Goal: Navigation & Orientation: Find specific page/section

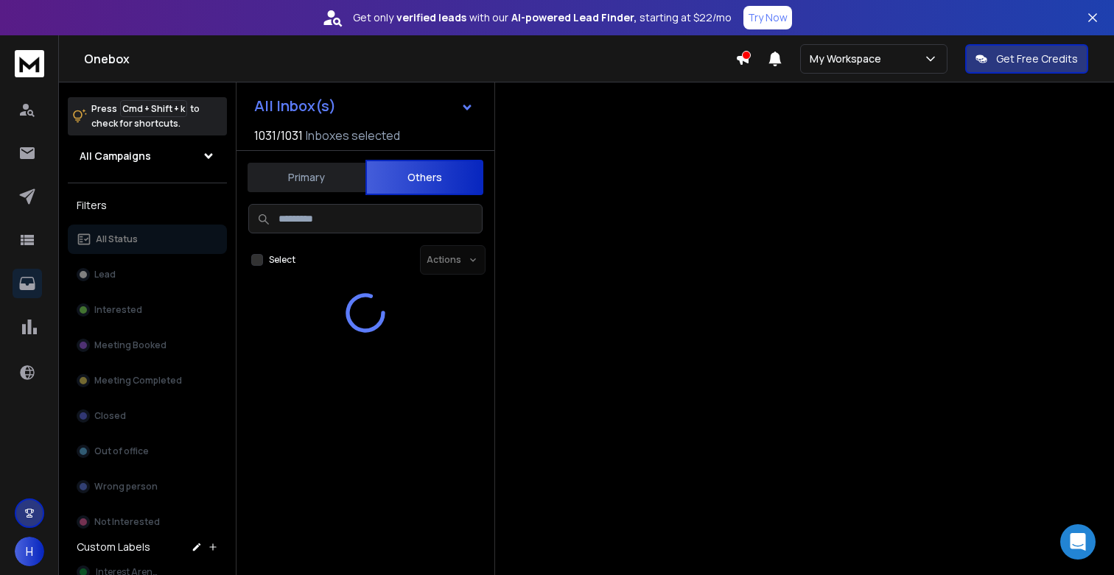
drag, startPoint x: 0, startPoint y: 0, endPoint x: 421, endPoint y: 192, distance: 462.4
click at [421, 192] on button "Others" at bounding box center [424, 177] width 118 height 35
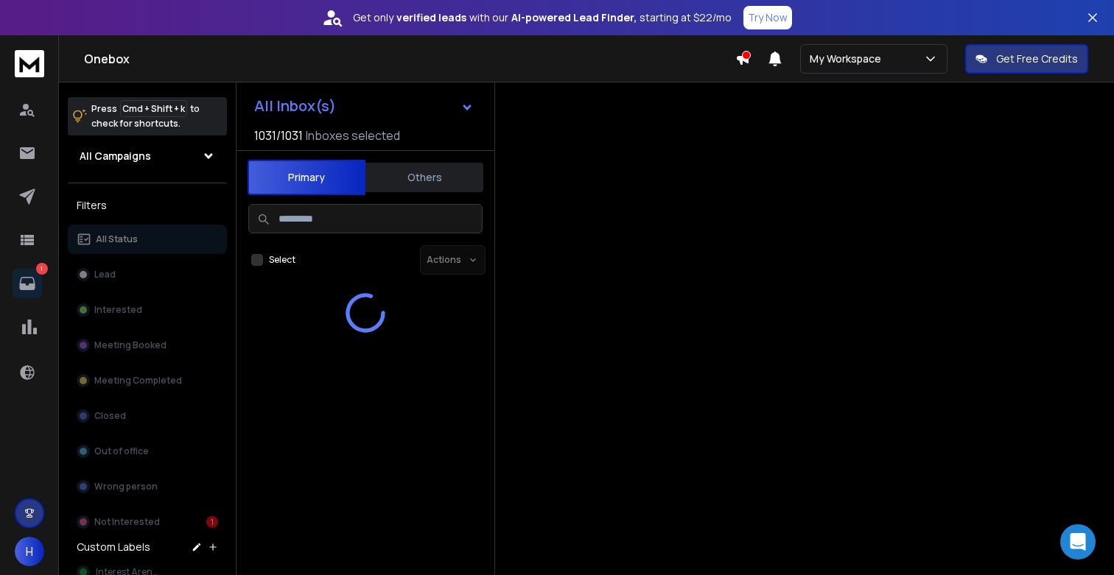
click at [326, 181] on button "Primary" at bounding box center [306, 177] width 118 height 35
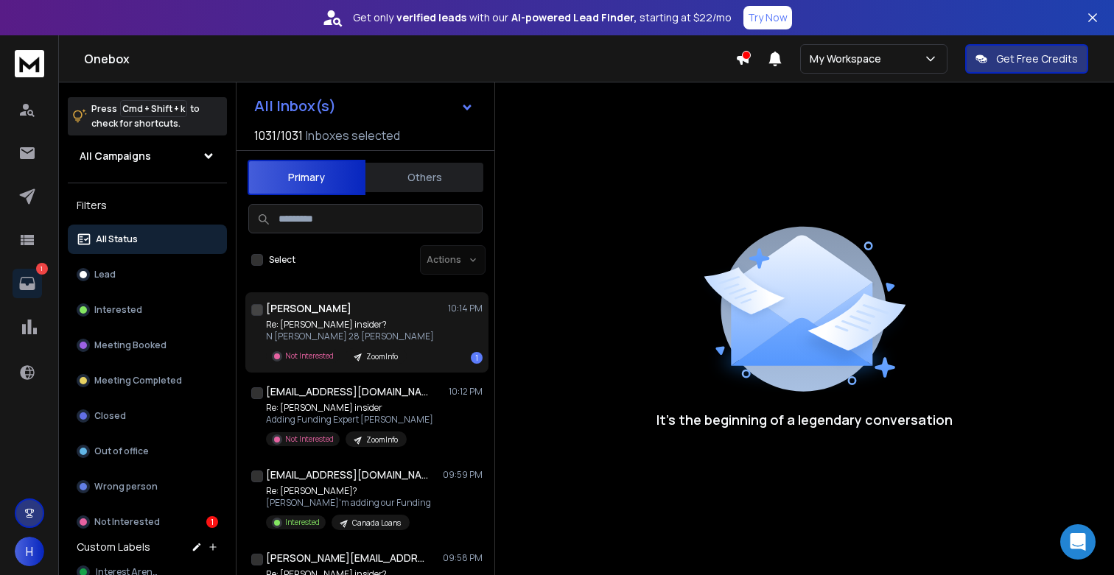
click at [393, 331] on p "N [PERSON_NAME] 28 [PERSON_NAME]" at bounding box center [350, 337] width 168 height 12
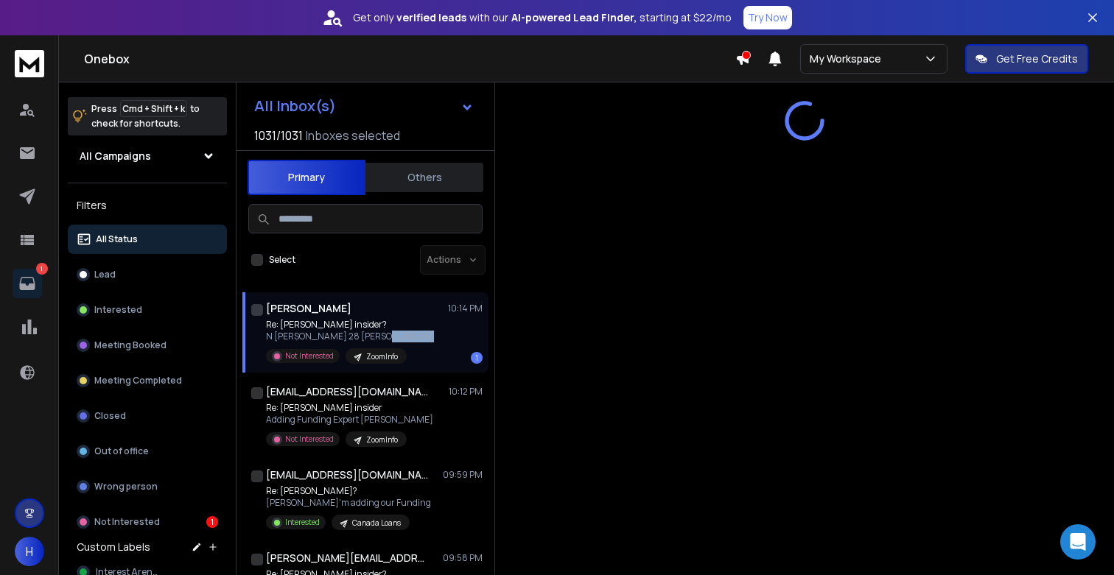
click at [393, 331] on p "N [PERSON_NAME] 28 [PERSON_NAME]" at bounding box center [350, 337] width 168 height 12
click at [410, 183] on button "Others" at bounding box center [424, 177] width 118 height 32
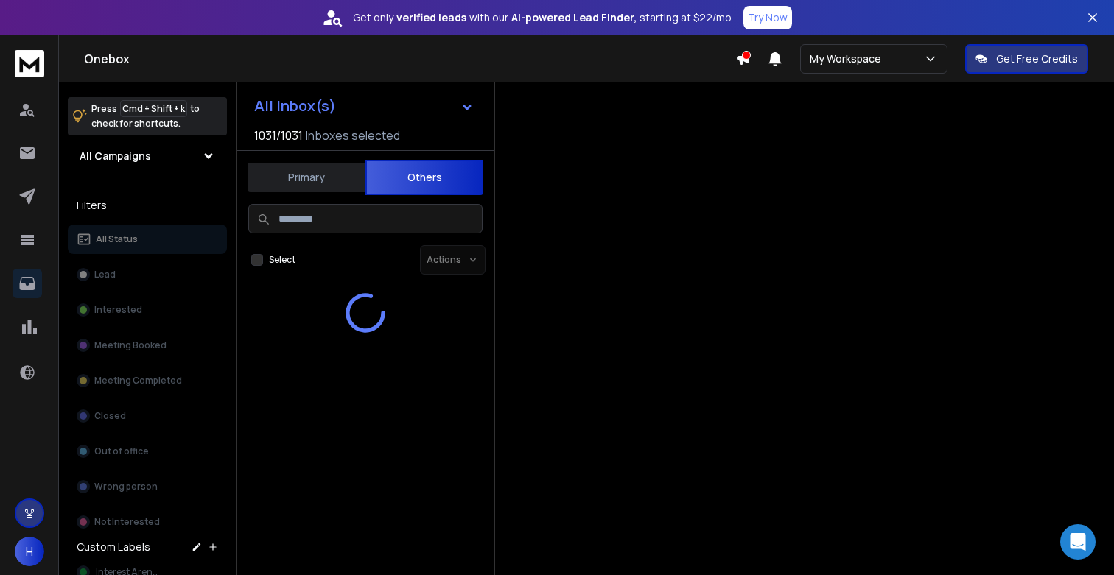
click at [408, 182] on button "Others" at bounding box center [424, 177] width 118 height 35
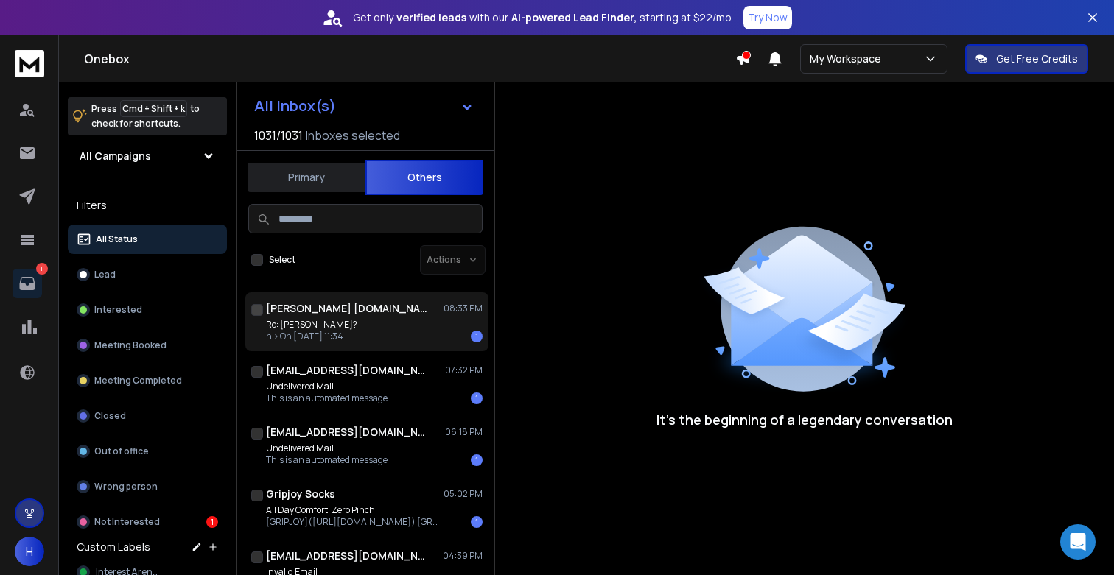
click at [395, 339] on div "Re: [PERSON_NAME]? n > On [DATE] 11:34 1" at bounding box center [374, 331] width 217 height 24
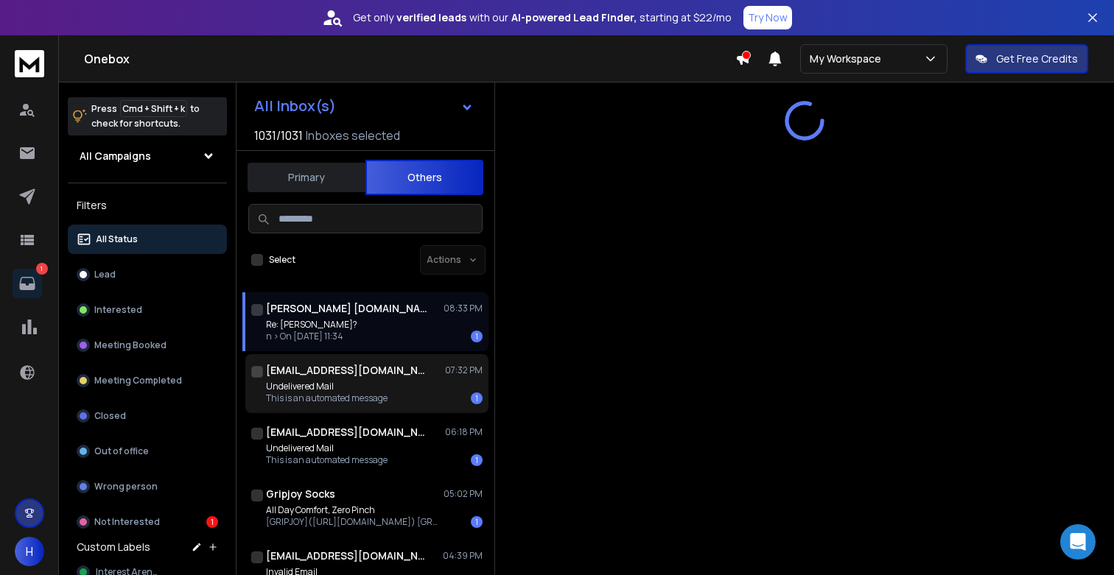
click at [389, 387] on div "Undelivered Mail This is an automated message 1" at bounding box center [374, 393] width 217 height 24
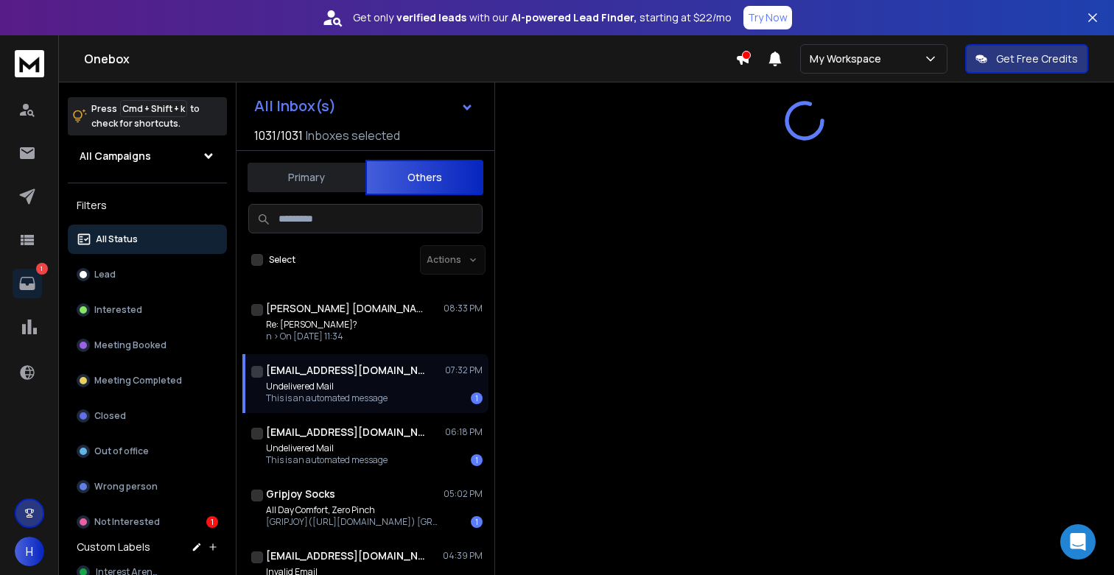
click at [389, 387] on div "Undelivered Mail This is an automated message 1" at bounding box center [374, 393] width 217 height 24
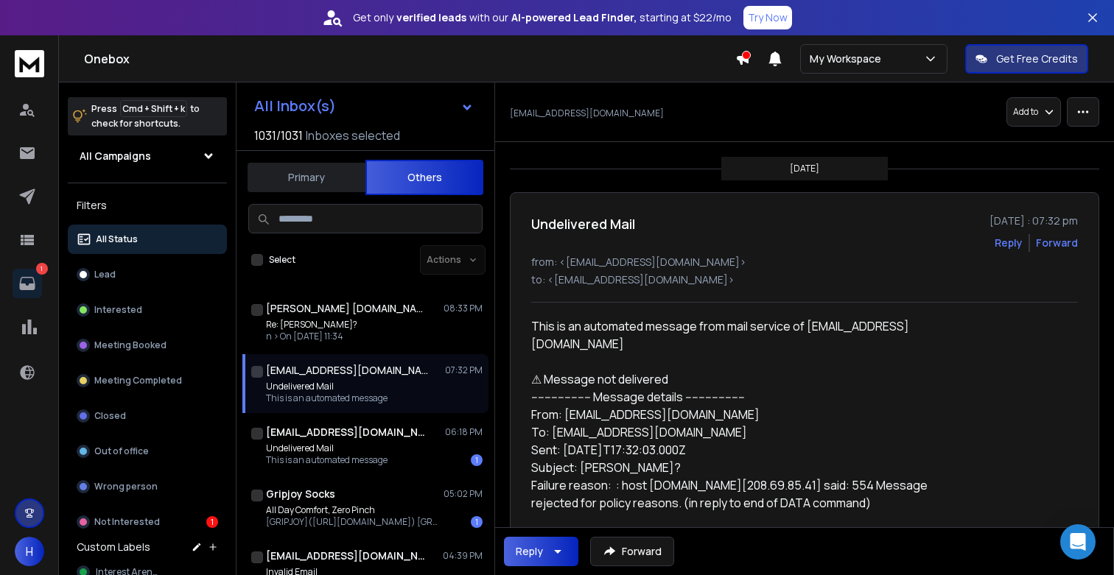
drag, startPoint x: 323, startPoint y: 207, endPoint x: 312, endPoint y: 183, distance: 27.0
click at [323, 207] on input at bounding box center [365, 218] width 234 height 29
click at [306, 172] on button "Primary" at bounding box center [306, 177] width 118 height 32
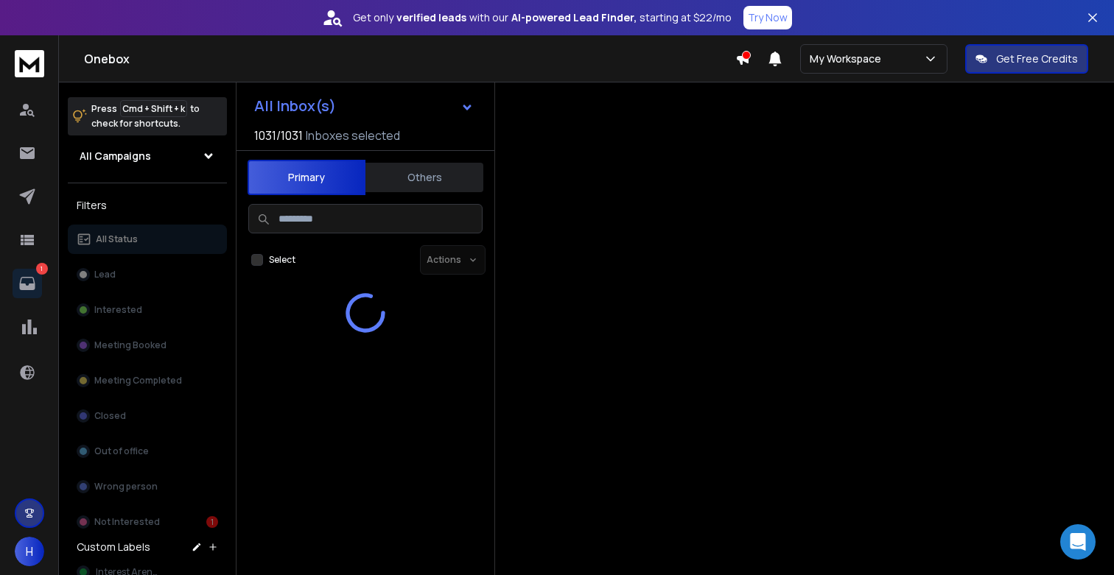
click at [305, 171] on button "Primary" at bounding box center [306, 177] width 118 height 35
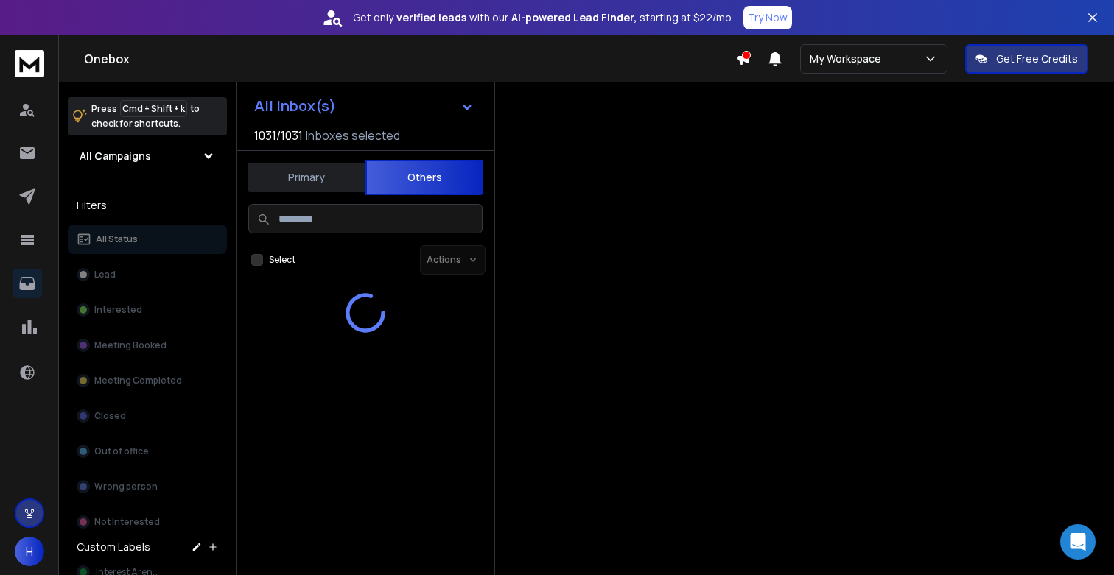
click at [416, 172] on button "Others" at bounding box center [424, 177] width 118 height 35
click at [356, 180] on button "Primary" at bounding box center [306, 177] width 118 height 32
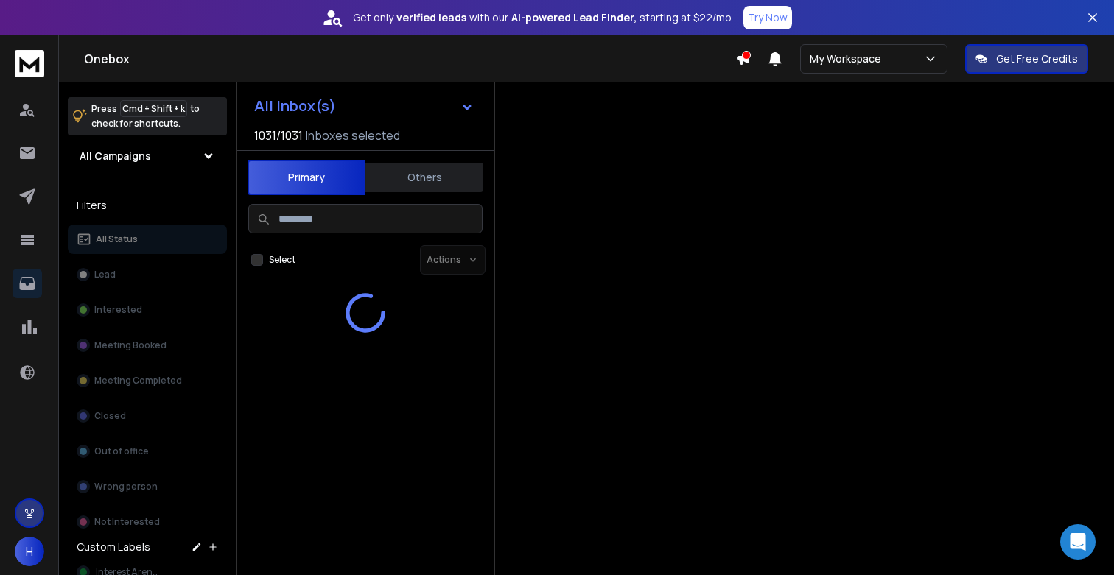
click at [356, 180] on button "Primary" at bounding box center [306, 177] width 118 height 35
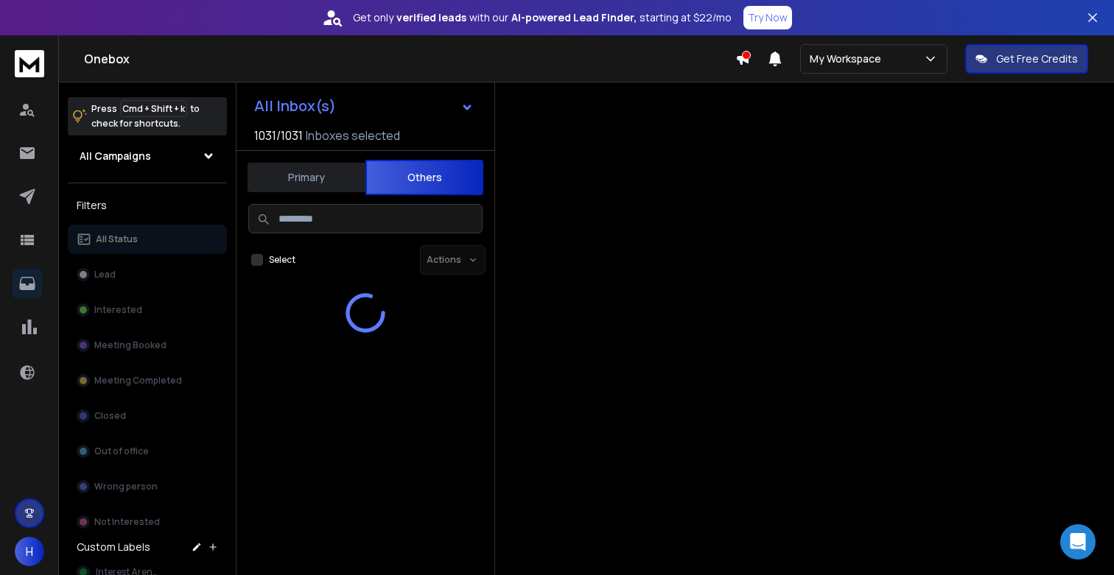
click at [403, 177] on button "Others" at bounding box center [424, 177] width 118 height 35
click at [401, 177] on button "Others" at bounding box center [424, 177] width 118 height 35
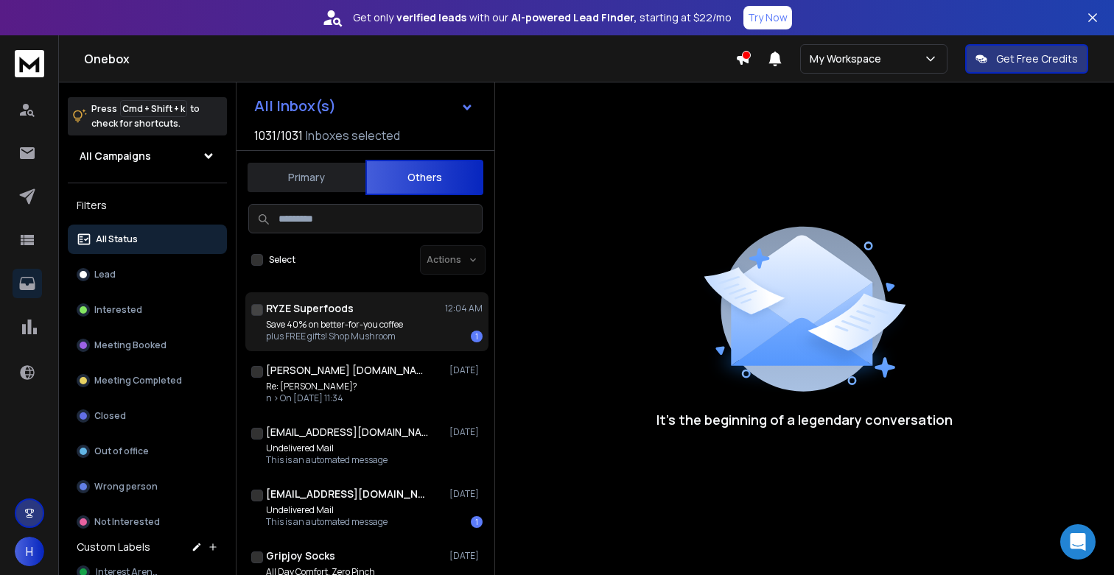
click at [411, 320] on div "Save 40% on better-for-you coffee plus FREE gifts! Shop Mushroom 1" at bounding box center [374, 331] width 217 height 24
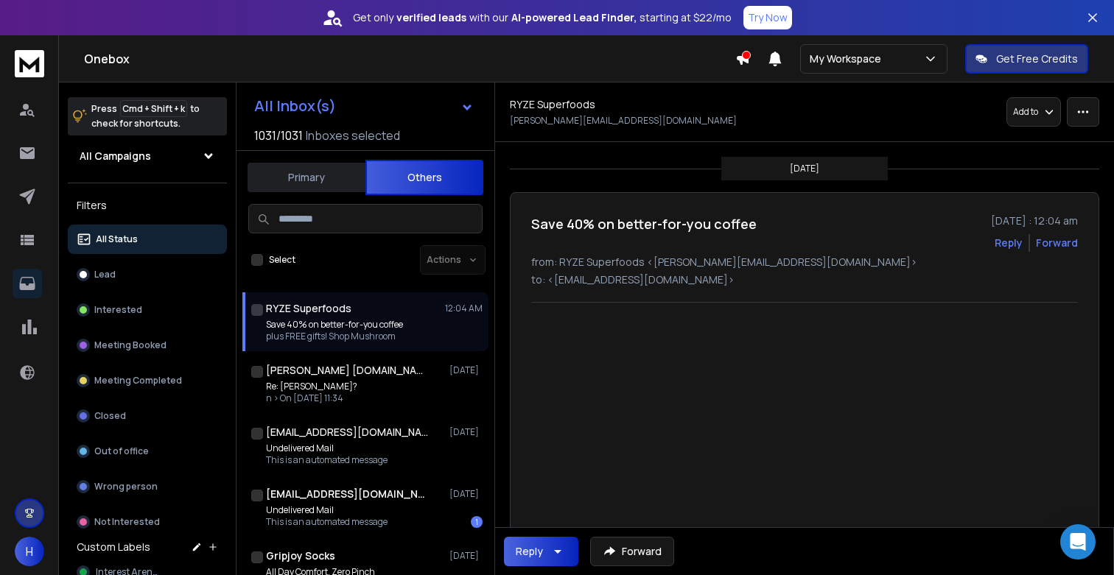
click at [423, 232] on div "Select Actions RYZE Superfoods 12:04 AM Save 40% on better-for-you coffee plus …" at bounding box center [365, 456] width 258 height 517
click at [434, 158] on div "All Inbox(s) 1031 / 1031 Inboxes selected Primary Others Select Actions RYZE Su…" at bounding box center [365, 369] width 258 height 575
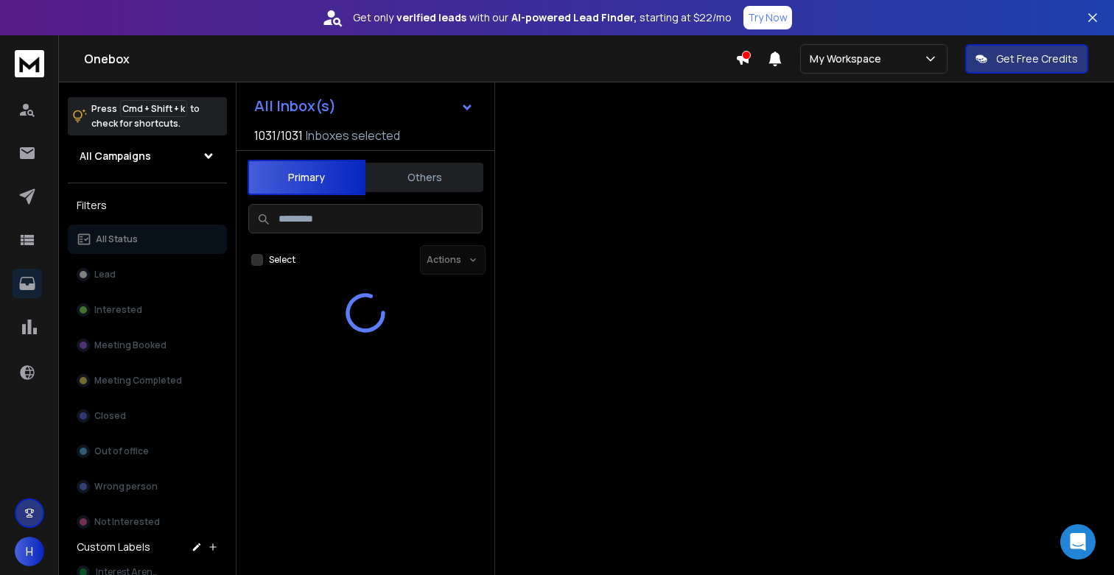
click at [352, 179] on button "Primary" at bounding box center [306, 177] width 118 height 35
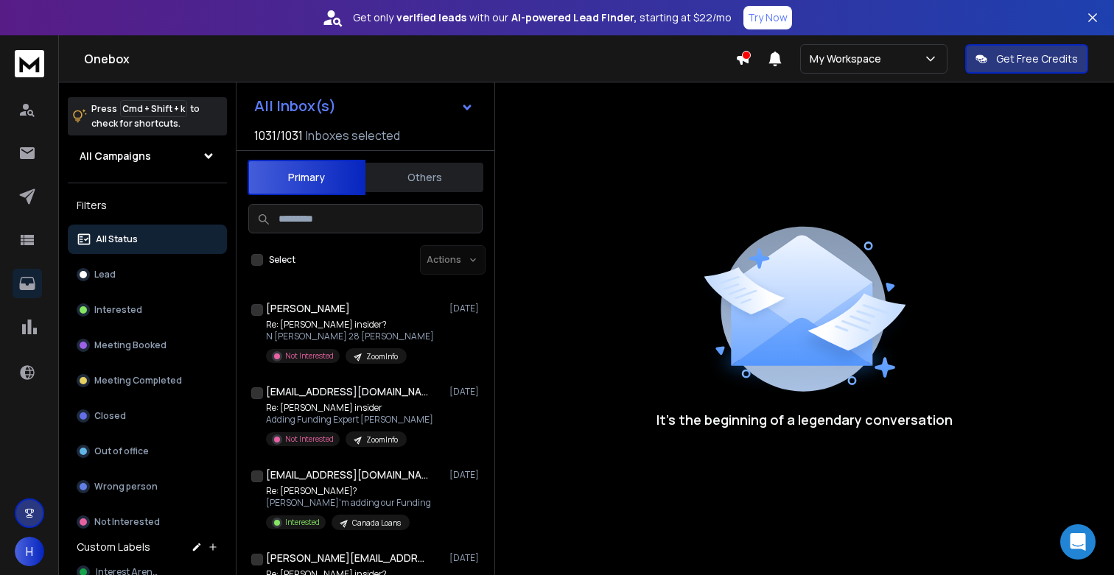
click at [385, 181] on button "Others" at bounding box center [424, 177] width 118 height 32
